Goal: Check status: Check status

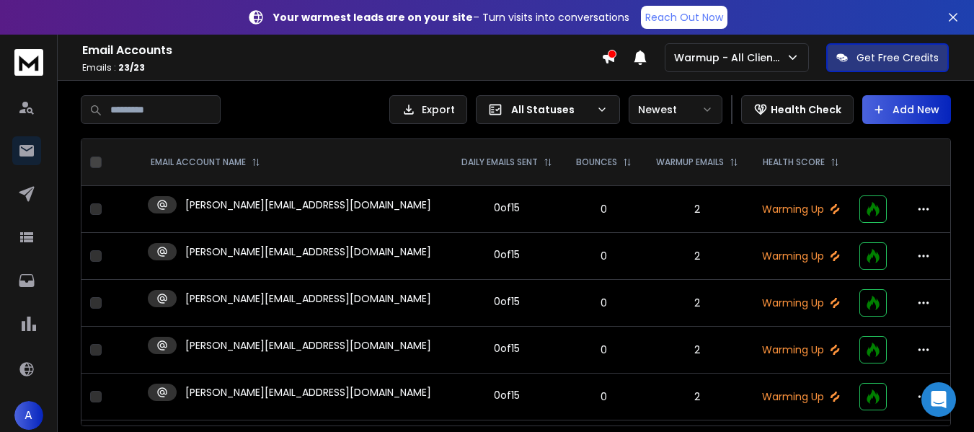
scroll to position [849, 0]
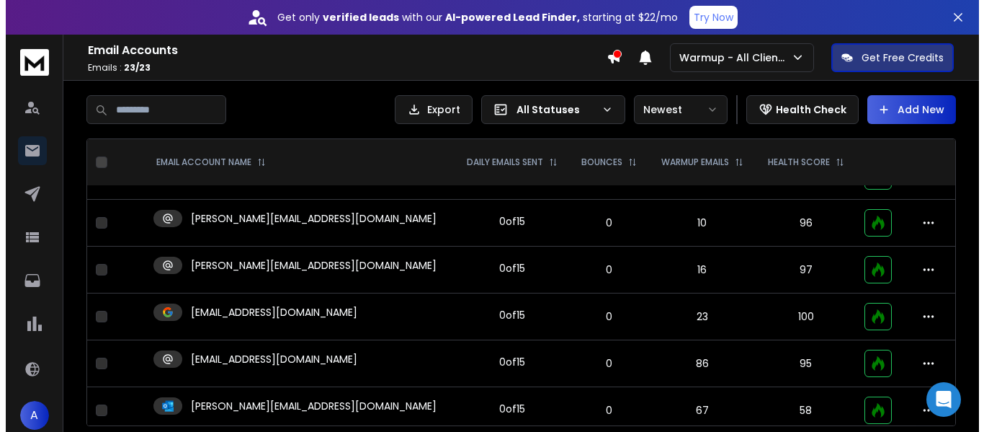
scroll to position [849, 0]
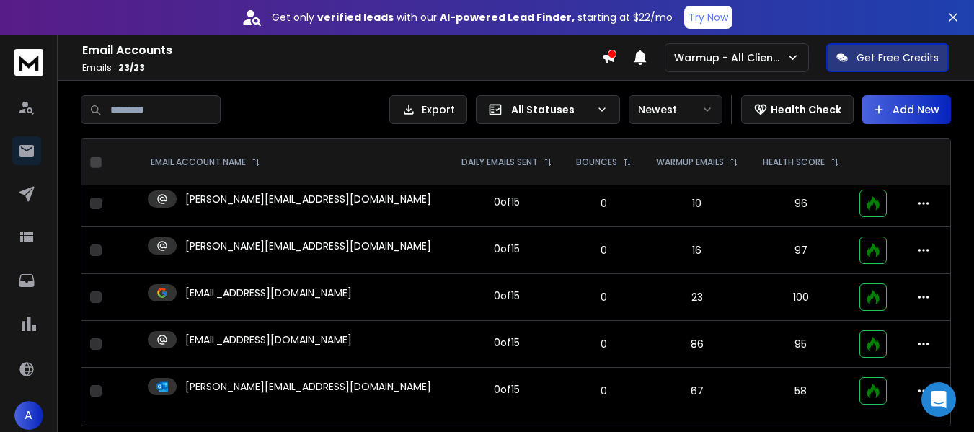
click at [786, 342] on td "95" at bounding box center [800, 344] width 101 height 47
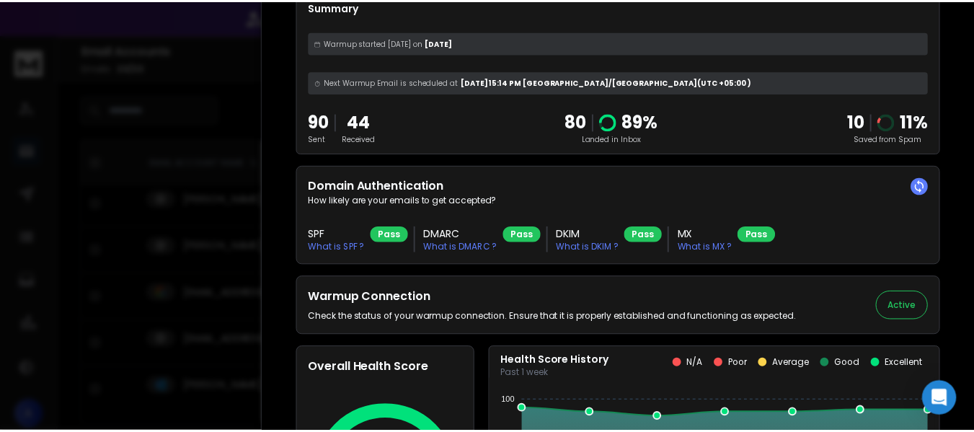
scroll to position [0, 0]
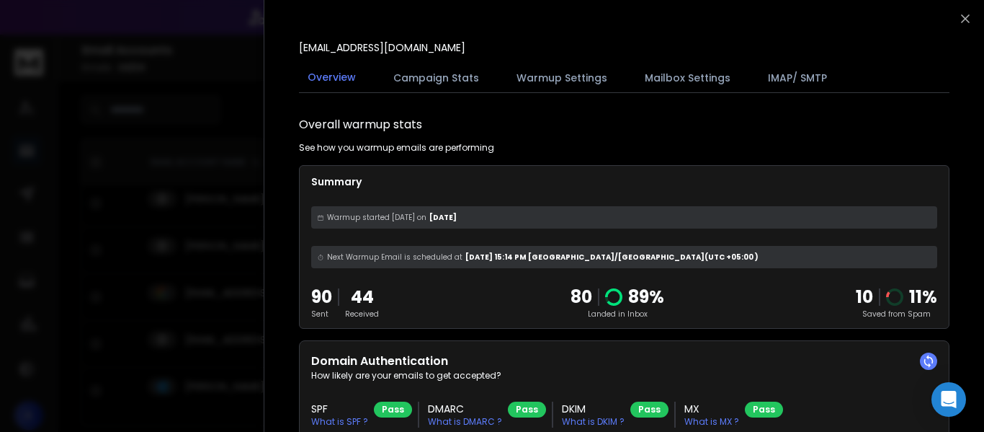
click at [231, 33] on div at bounding box center [492, 216] width 984 height 432
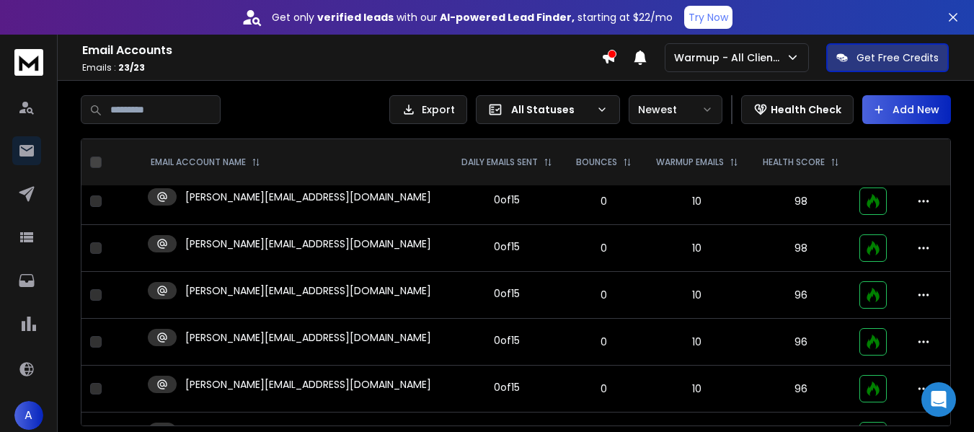
scroll to position [561, 0]
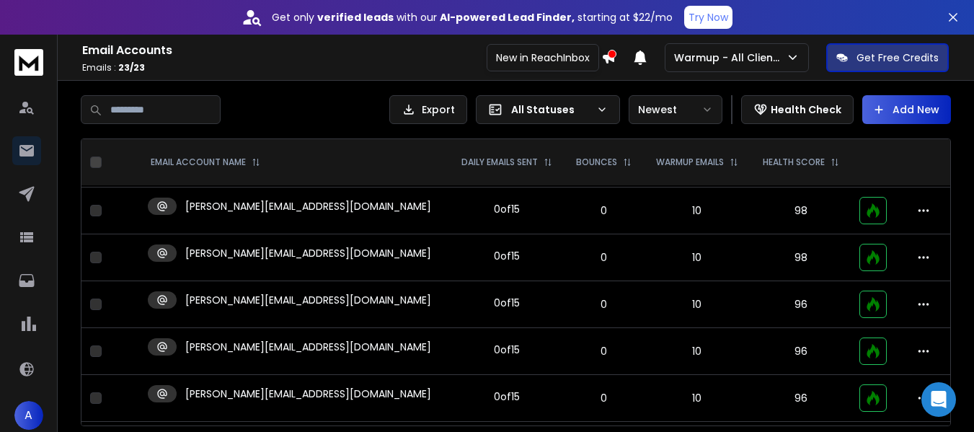
click at [613, 56] on div at bounding box center [612, 54] width 9 height 9
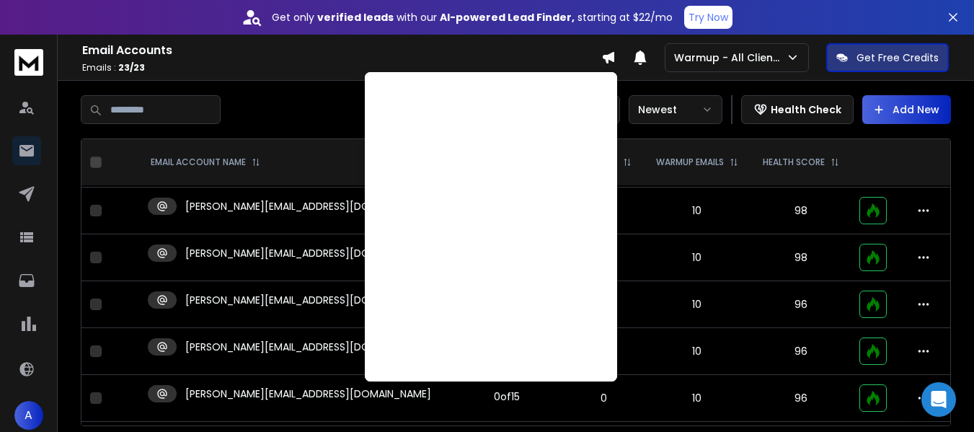
click at [613, 56] on icon at bounding box center [608, 58] width 12 height 12
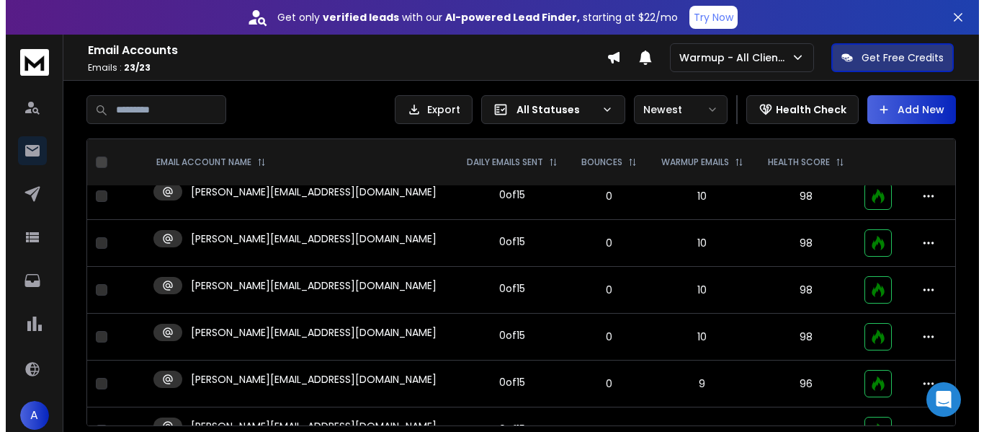
scroll to position [0, 0]
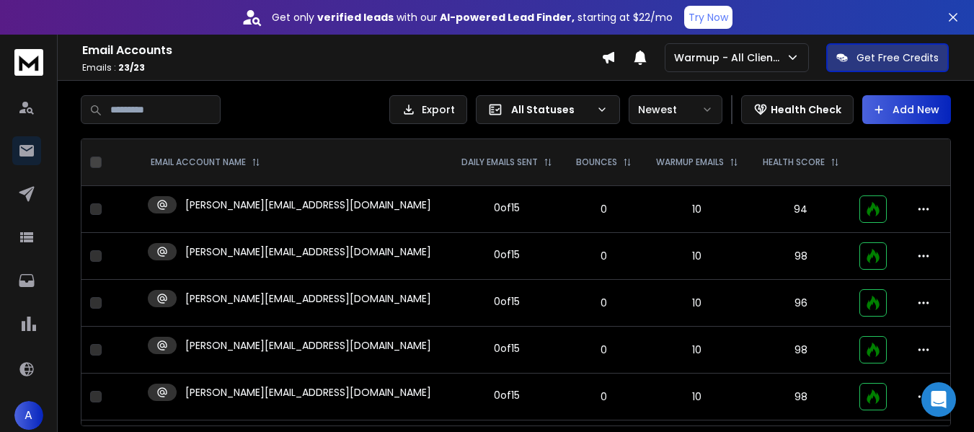
click at [776, 253] on td "98" at bounding box center [800, 256] width 101 height 47
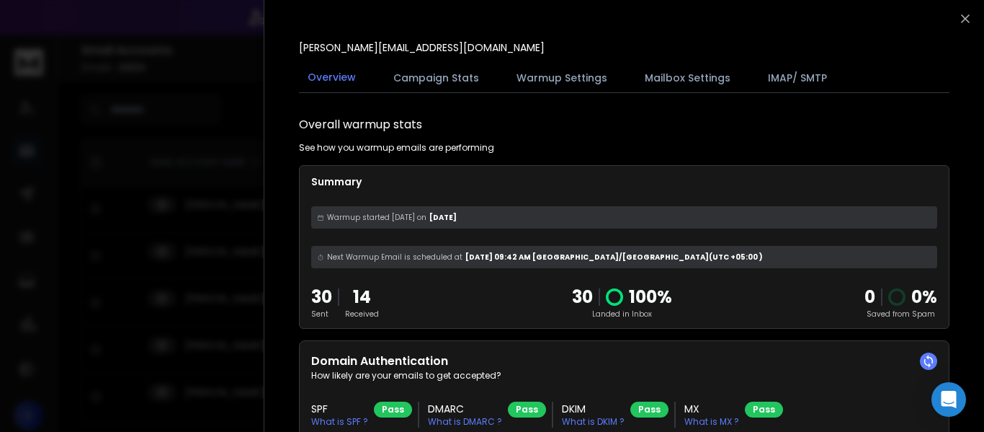
click at [246, 32] on div at bounding box center [492, 216] width 984 height 432
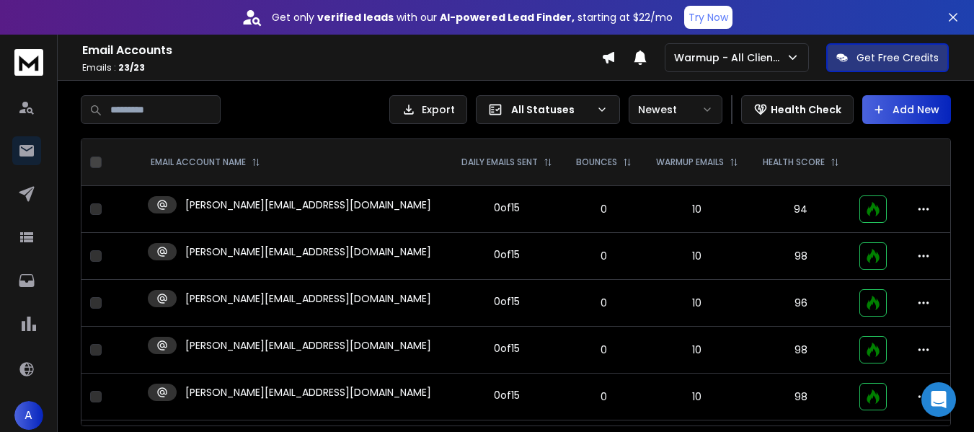
click at [345, 30] on div "Get only verified leads with our AI-powered Lead Finder, starting at $22/mo Try…" at bounding box center [487, 17] width 974 height 35
